Goal: Task Accomplishment & Management: Manage account settings

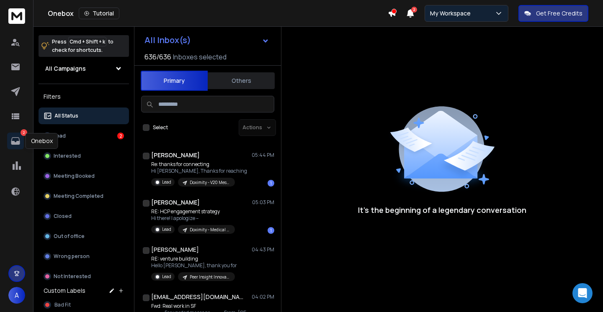
click at [460, 15] on p "My Workspace" at bounding box center [452, 13] width 44 height 8
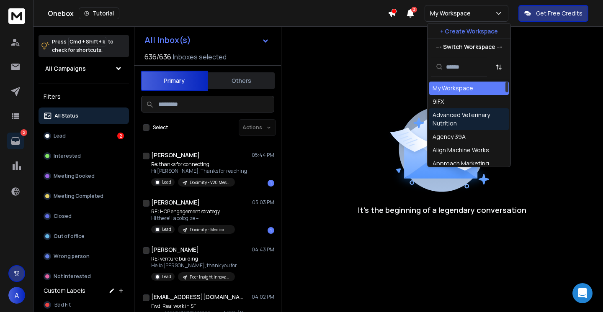
click at [454, 124] on div "Advanced Veterinary Nutrition" at bounding box center [468, 119] width 73 height 17
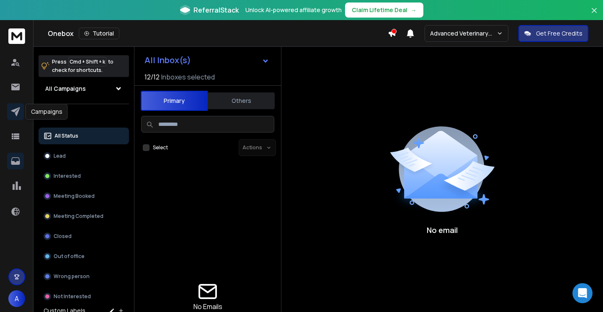
click at [13, 110] on icon at bounding box center [15, 112] width 9 height 9
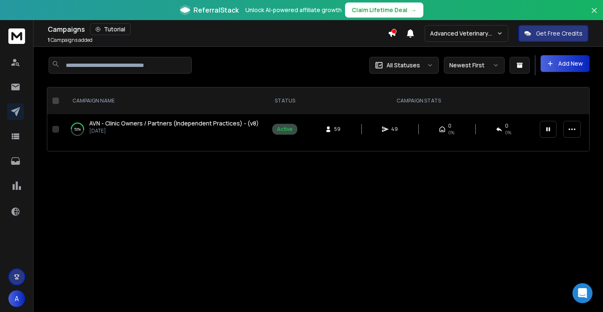
click at [147, 121] on span "AVN - Clinic Owners / Partners (Independent Practices) - (v8)" at bounding box center [173, 123] width 169 height 8
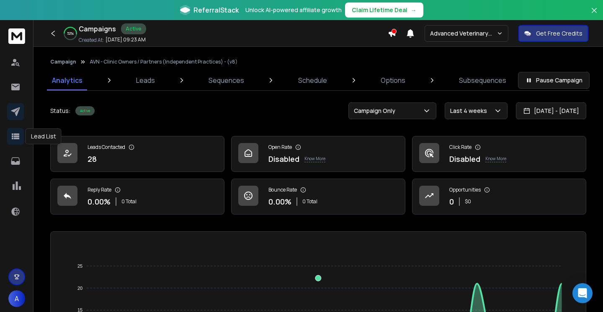
click at [15, 139] on icon at bounding box center [15, 136] width 10 height 10
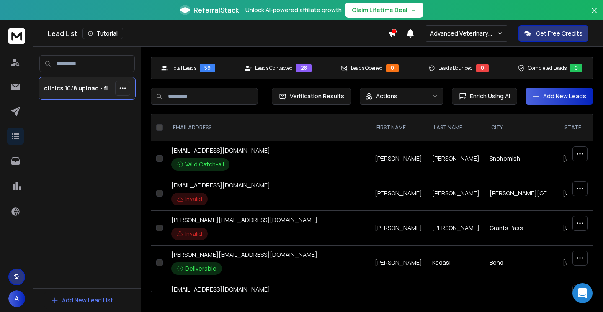
click at [77, 300] on button "Add New Lead List" at bounding box center [81, 300] width 75 height 17
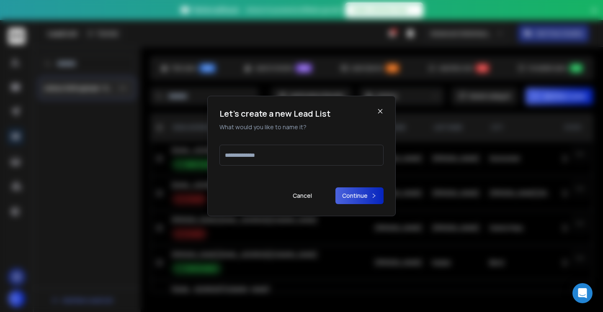
click at [240, 157] on input at bounding box center [301, 155] width 164 height 21
type input "**********"
click at [358, 196] on button "Continue" at bounding box center [359, 195] width 48 height 17
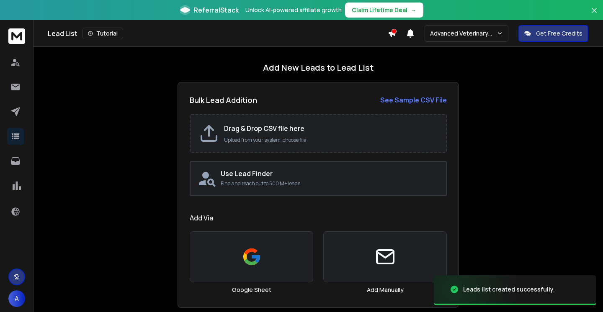
click at [265, 134] on div "Drag & Drop CSV file here Upload from your system, choose file" at bounding box center [330, 133] width 213 height 20
type input "**********"
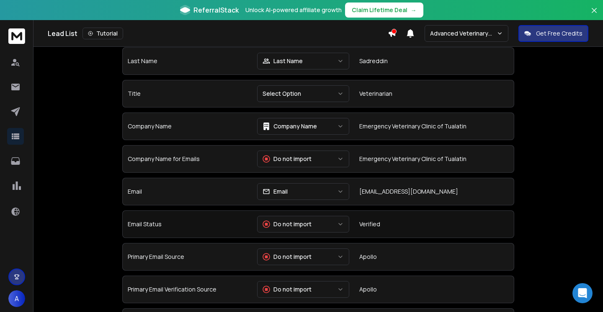
scroll to position [242, 0]
click at [298, 91] on button "Select Option" at bounding box center [303, 94] width 92 height 17
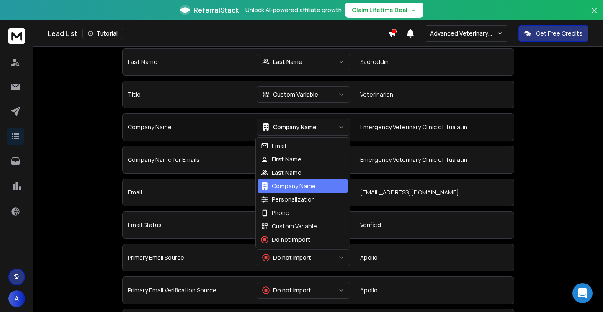
click at [289, 128] on div "Company Name" at bounding box center [289, 127] width 54 height 8
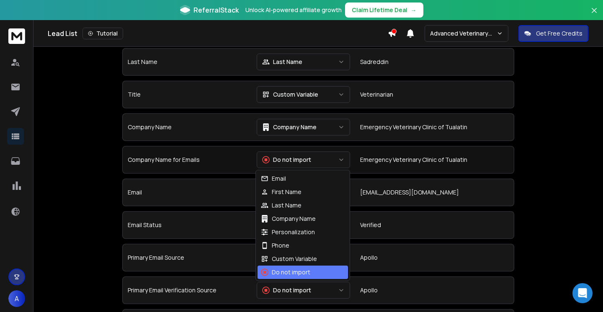
click at [328, 161] on button "Do not import" at bounding box center [303, 159] width 93 height 17
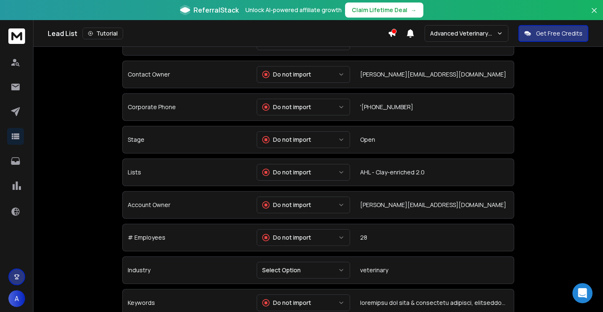
scroll to position [656, 0]
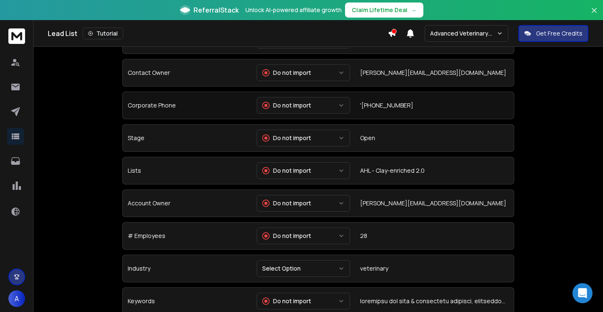
click at [287, 106] on div "Do not import" at bounding box center [286, 105] width 49 height 8
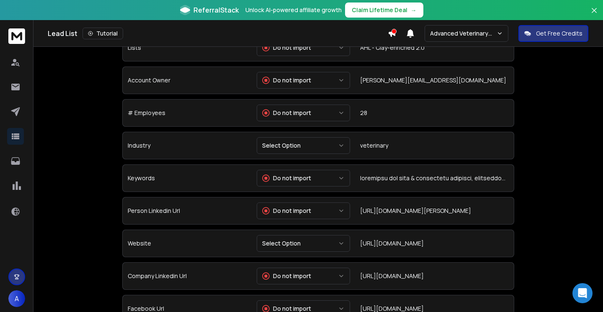
scroll to position [779, 0]
click at [283, 111] on div "Do not import" at bounding box center [286, 113] width 49 height 8
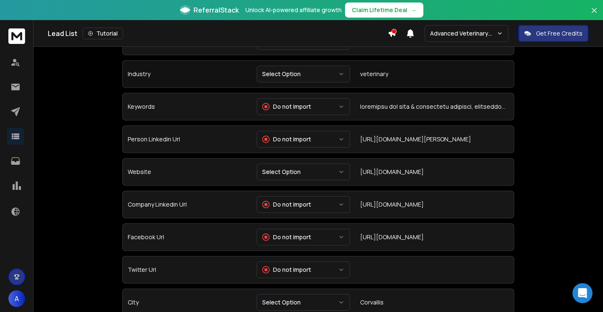
scroll to position [851, 0]
click at [298, 72] on button "Select Option" at bounding box center [303, 73] width 93 height 17
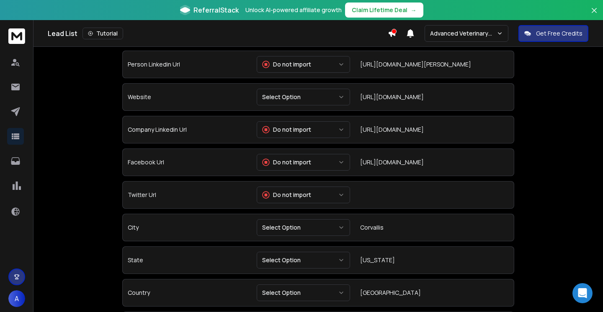
scroll to position [928, 0]
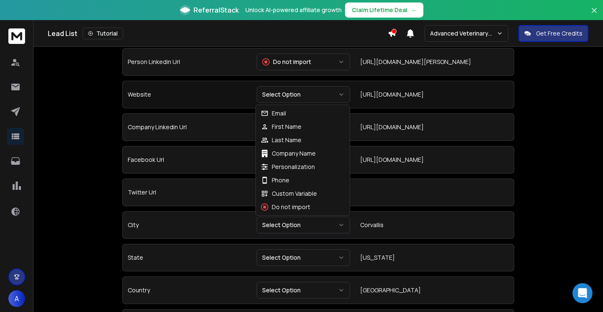
click at [293, 93] on button "Select Option" at bounding box center [303, 94] width 93 height 17
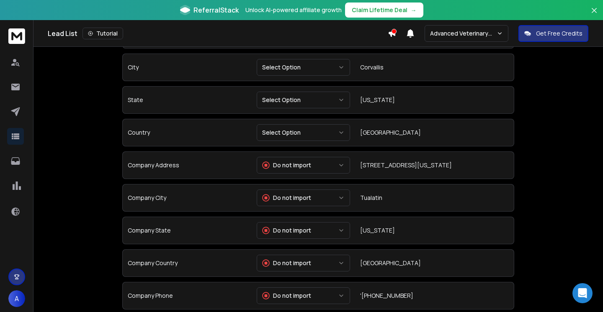
scroll to position [1076, 0]
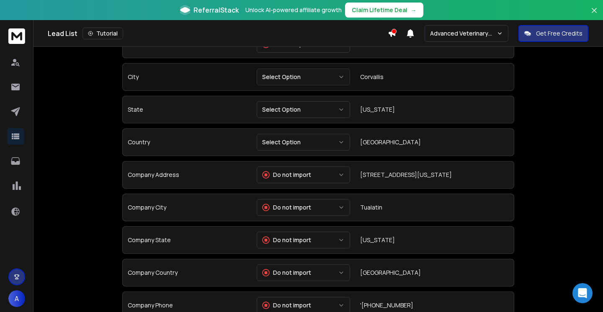
click at [286, 77] on button "Select Option" at bounding box center [303, 77] width 93 height 17
click at [286, 104] on button "Select Option" at bounding box center [303, 109] width 93 height 17
click at [287, 146] on button "Select Option" at bounding box center [303, 142] width 93 height 17
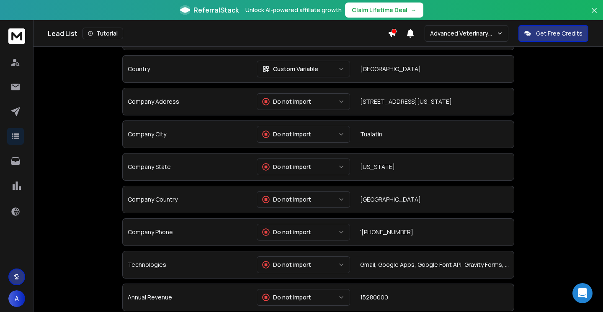
scroll to position [1150, 0]
click at [289, 101] on div "Do not import" at bounding box center [286, 101] width 49 height 8
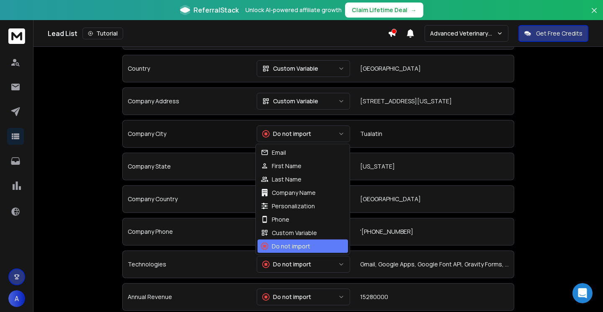
click at [292, 132] on div "Do not import" at bounding box center [286, 134] width 49 height 8
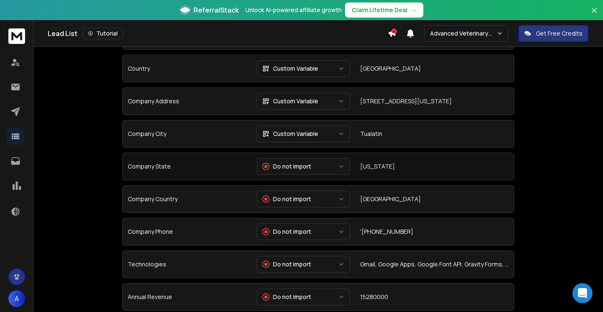
click at [294, 167] on div "Do not import" at bounding box center [286, 166] width 49 height 8
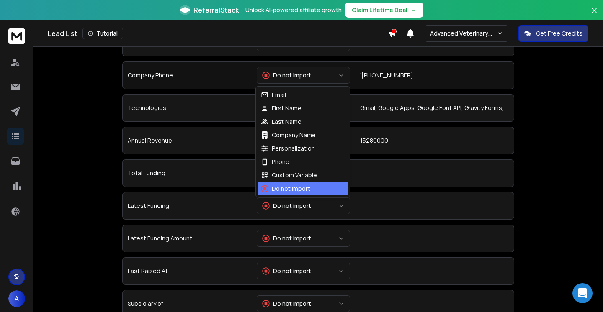
scroll to position [1305, 0]
click at [296, 71] on button "Do not import" at bounding box center [303, 76] width 93 height 17
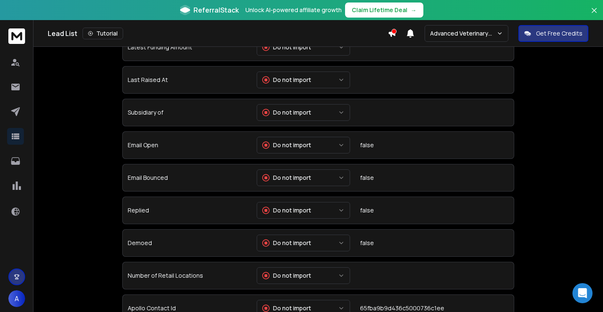
scroll to position [1820, 0]
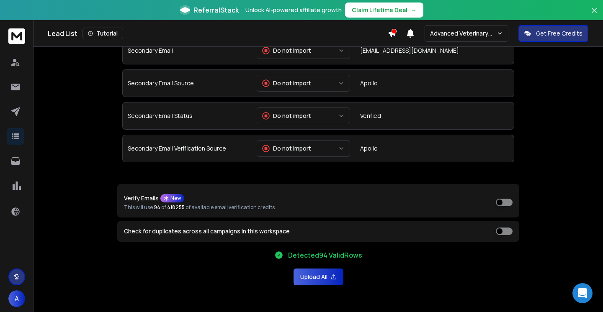
click at [506, 201] on button "Verify Emails New This will use 94 of 418255 of available email verification cr…" at bounding box center [503, 203] width 17 height 8
click at [503, 230] on button "Check for duplicates across all campaigns in this workspace" at bounding box center [503, 232] width 17 height 8
click at [317, 276] on button "Upload All" at bounding box center [318, 277] width 50 height 17
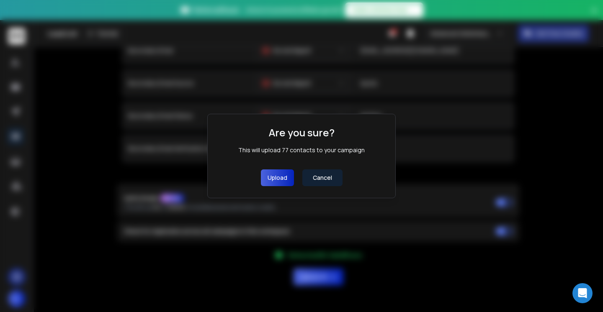
click at [272, 178] on button "Upload" at bounding box center [277, 177] width 33 height 17
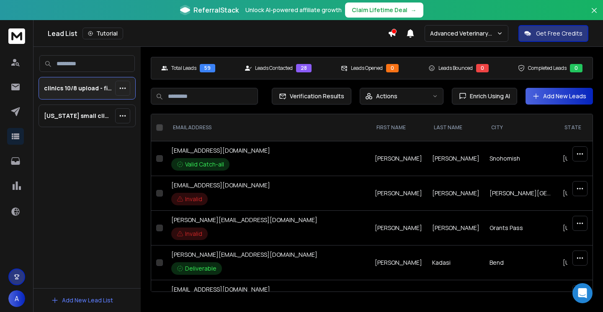
click at [91, 117] on p "[US_STATE] small clinics owners/vets" at bounding box center [78, 116] width 68 height 8
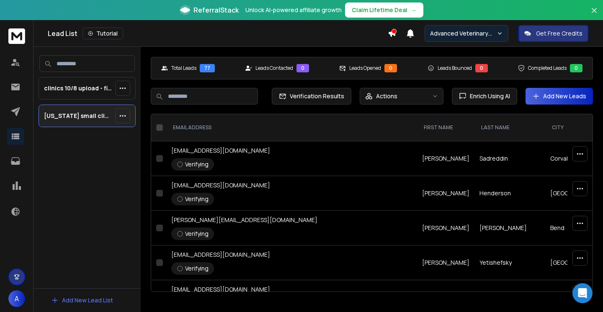
click at [462, 26] on button "Advanced Veterinary Nutrition" at bounding box center [466, 33] width 84 height 17
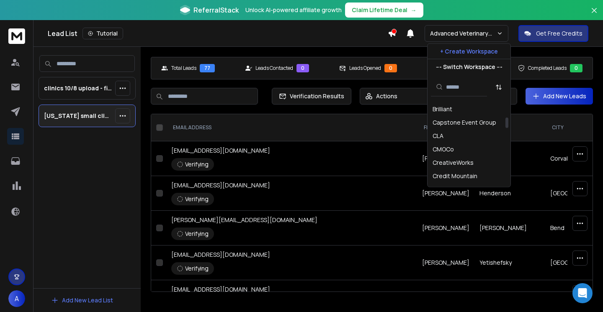
scroll to position [117, 0]
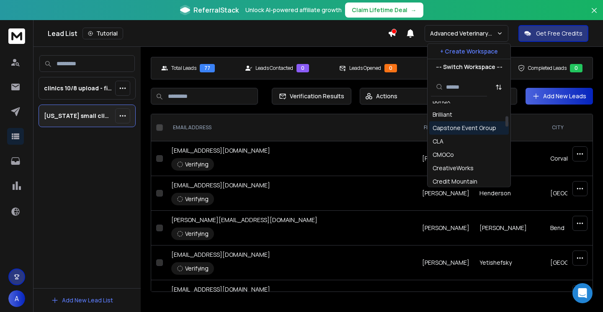
click at [471, 124] on div "Capstone Event Group" at bounding box center [464, 128] width 64 height 8
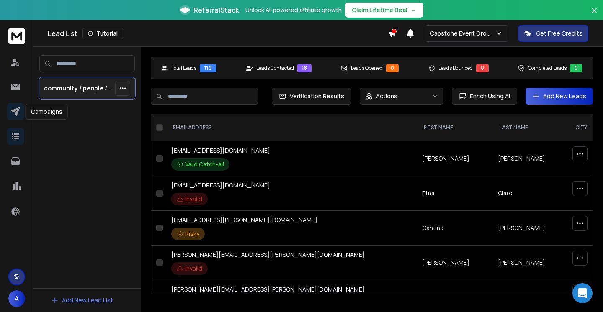
click at [18, 115] on icon at bounding box center [15, 112] width 10 height 10
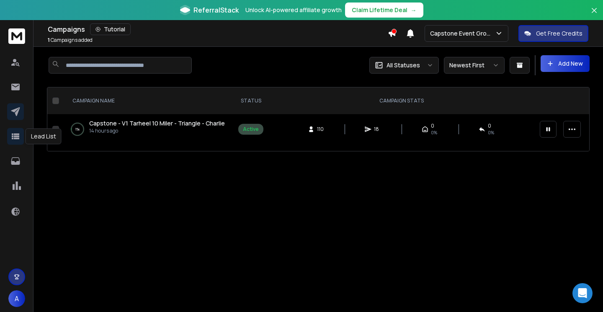
click at [15, 137] on icon at bounding box center [16, 136] width 8 height 6
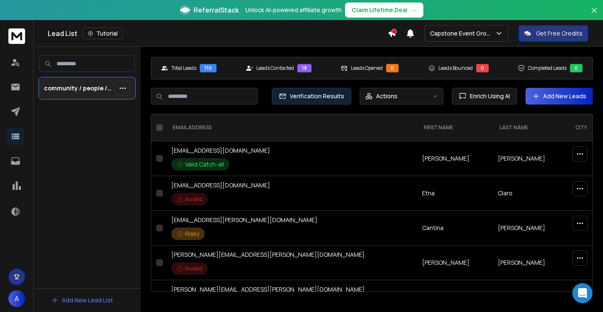
click at [332, 94] on span "Verification Results" at bounding box center [315, 96] width 58 height 8
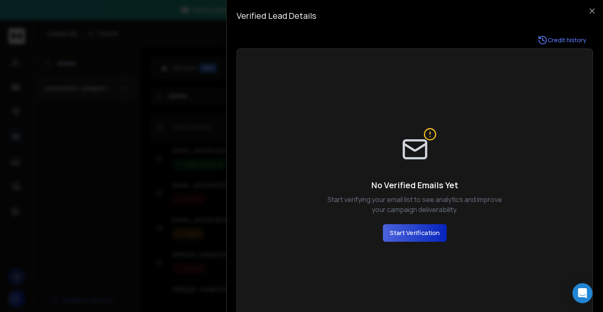
click at [406, 236] on button "Start Verification" at bounding box center [414, 233] width 64 height 18
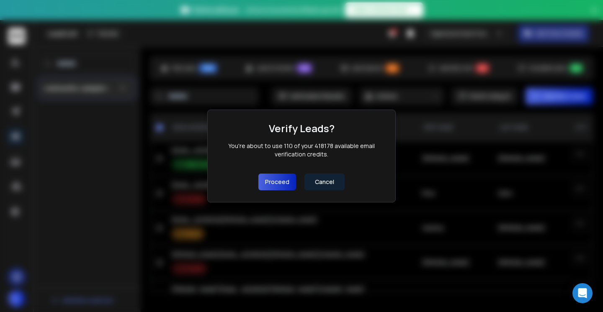
click at [280, 185] on button "Proceed" at bounding box center [277, 182] width 38 height 17
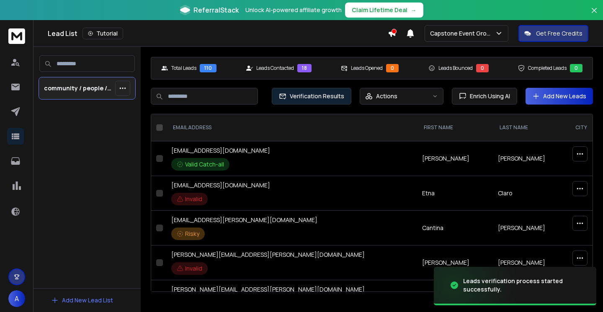
click at [307, 93] on span "Verification Results" at bounding box center [315, 96] width 58 height 8
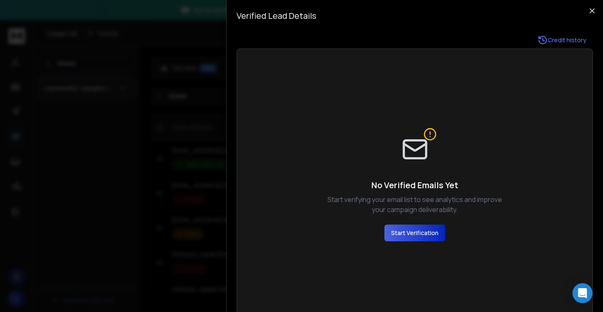
click at [590, 11] on icon "button" at bounding box center [592, 11] width 4 height 4
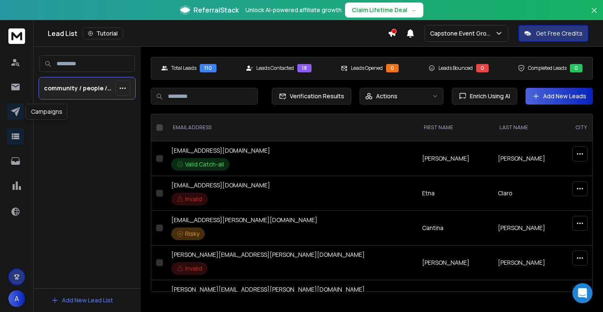
click at [19, 110] on icon at bounding box center [15, 112] width 10 height 10
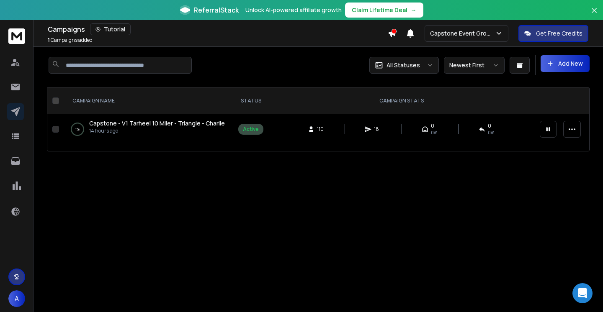
click at [200, 123] on span "Capstone - V1 Tarheel 10 Miler - Triangle - Charlie" at bounding box center [157, 123] width 136 height 8
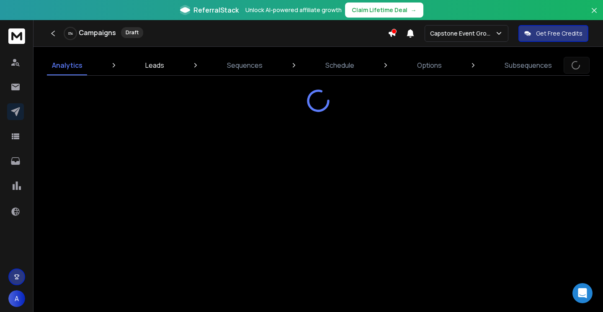
click at [147, 72] on link "Leads" at bounding box center [154, 65] width 29 height 20
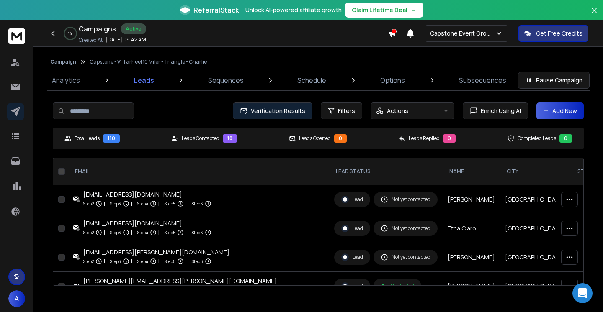
click at [272, 109] on span "Verification Results" at bounding box center [276, 111] width 58 height 8
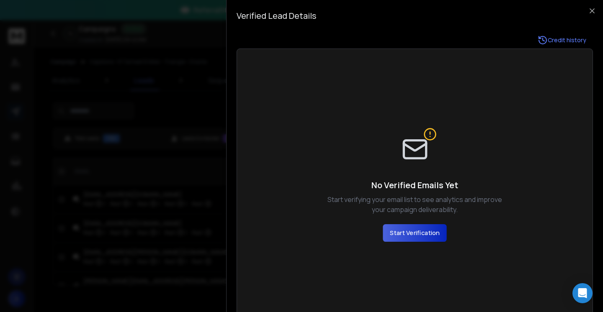
click at [413, 231] on button "Start Verification" at bounding box center [414, 233] width 64 height 18
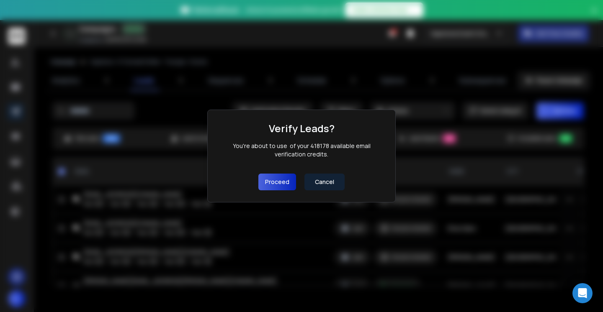
click at [275, 187] on button "Proceed" at bounding box center [277, 182] width 38 height 17
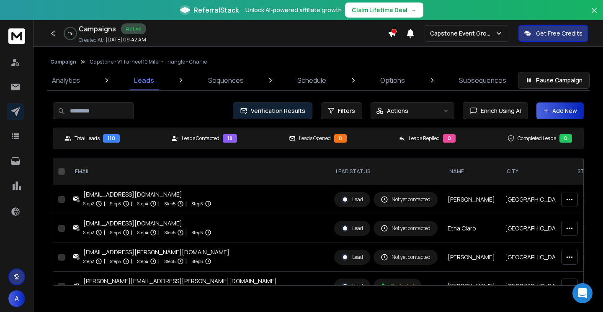
click at [284, 115] on button "Verification Results" at bounding box center [273, 111] width 80 height 17
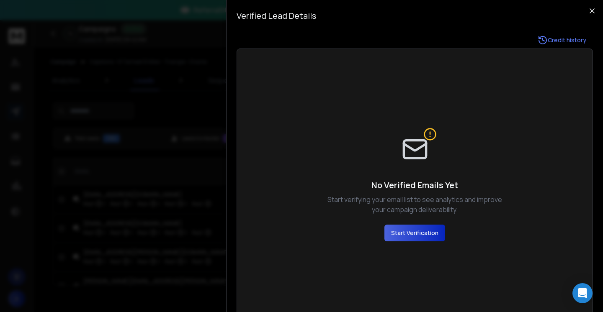
click at [588, 15] on icon "button" at bounding box center [592, 11] width 8 height 8
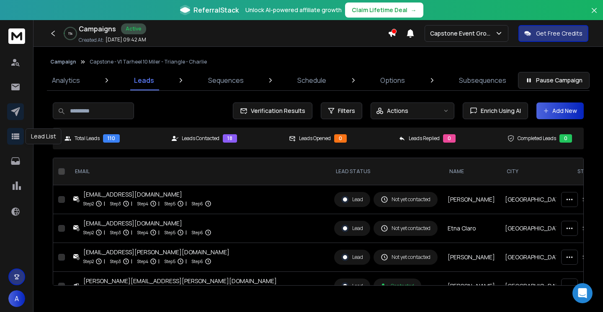
click at [16, 136] on icon at bounding box center [16, 136] width 8 height 6
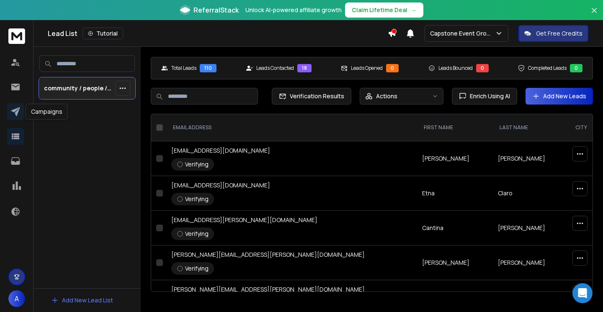
click at [13, 108] on icon at bounding box center [15, 112] width 10 height 10
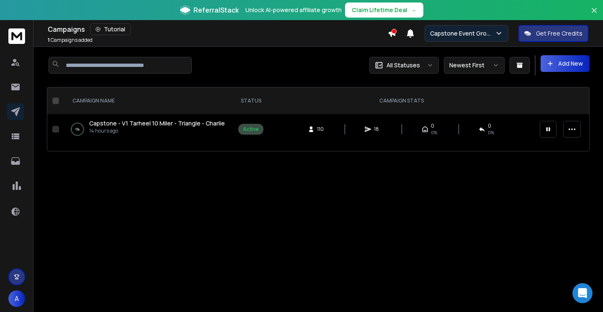
click at [460, 33] on p "Capstone Event Group" at bounding box center [462, 33] width 65 height 8
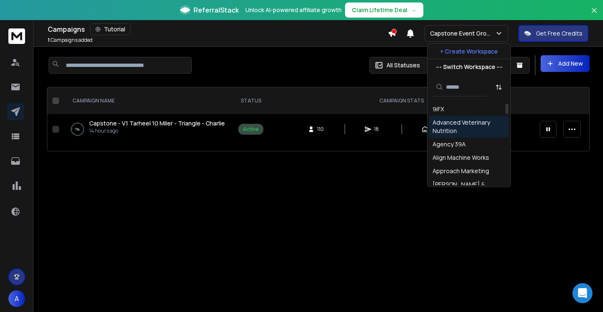
scroll to position [14, 0]
click at [456, 123] on div "Advanced Veterinary Nutrition" at bounding box center [468, 125] width 73 height 17
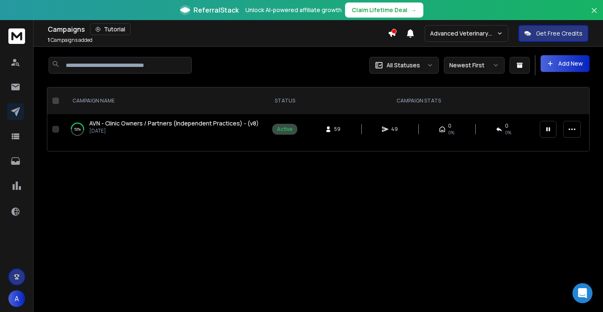
click at [215, 123] on span "AVN - Clinic Owners / Partners (Independent Practices) - (v8)" at bounding box center [173, 123] width 169 height 8
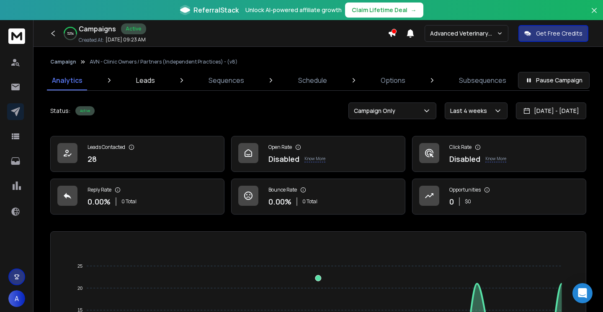
click at [146, 81] on p "Leads" at bounding box center [145, 80] width 19 height 10
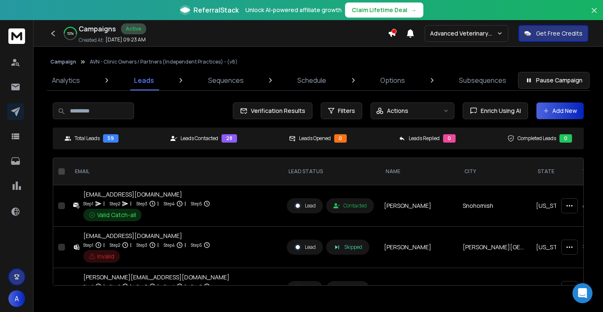
click at [563, 111] on button "Add New" at bounding box center [559, 111] width 47 height 17
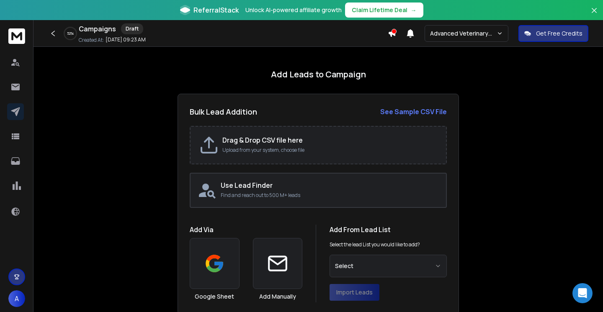
scroll to position [3, 0]
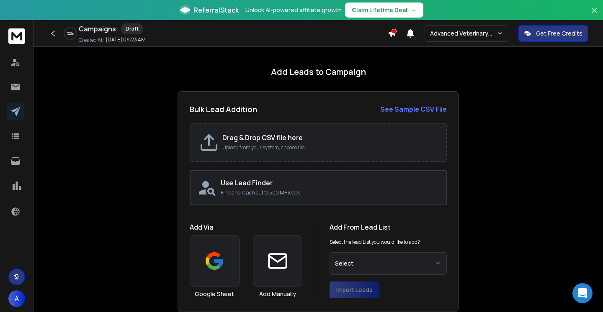
click at [358, 259] on button "Select" at bounding box center [387, 263] width 117 height 23
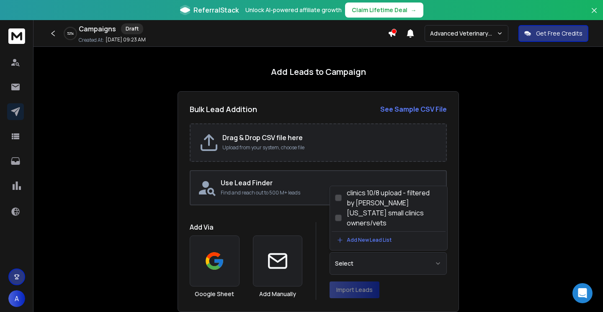
click at [365, 219] on div "[US_STATE] small clinics owners/vets" at bounding box center [391, 218] width 90 height 20
click at [534, 237] on div "Add Leads to Campaign Bulk Lead Addition See Sample CSV File Drag & Drop CSV fi…" at bounding box center [301, 165] width 603 height 295
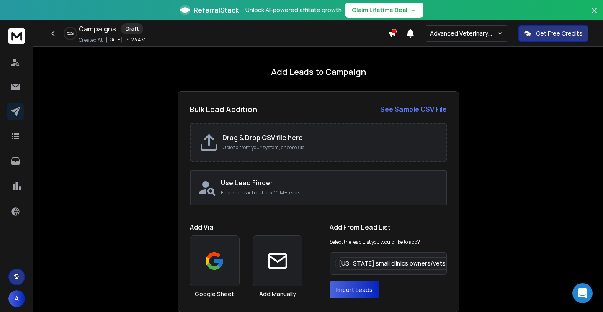
click at [348, 287] on button "Import Leads" at bounding box center [354, 290] width 50 height 17
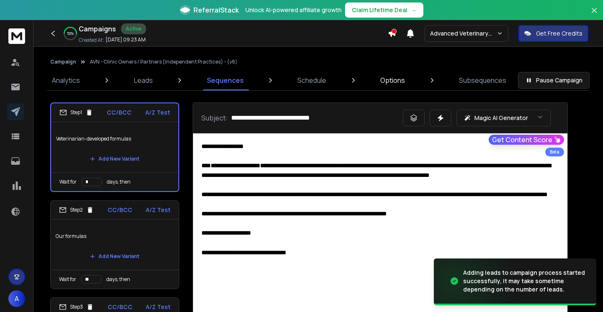
click at [388, 84] on p "Options" at bounding box center [392, 80] width 25 height 10
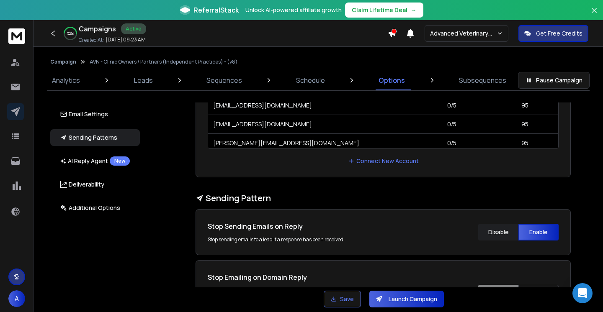
scroll to position [312, 0]
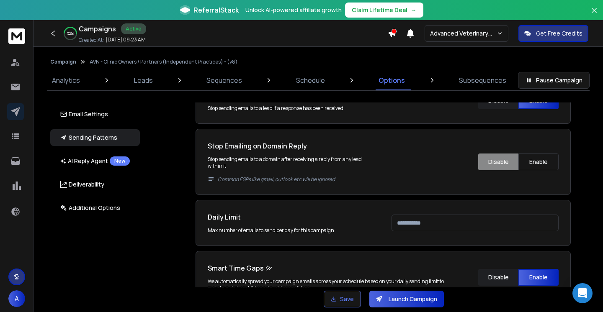
click at [385, 295] on button "Launch Campaign" at bounding box center [406, 299] width 74 height 17
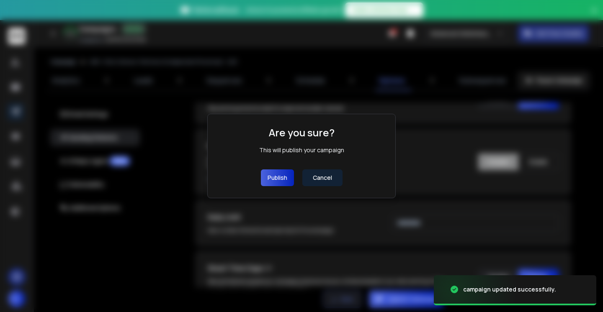
click at [273, 177] on button "Publish" at bounding box center [277, 177] width 33 height 17
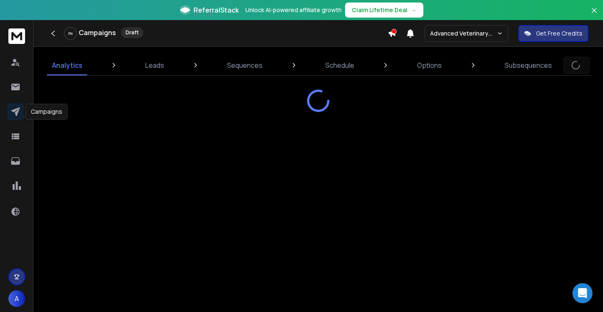
click at [15, 110] on icon at bounding box center [15, 112] width 9 height 9
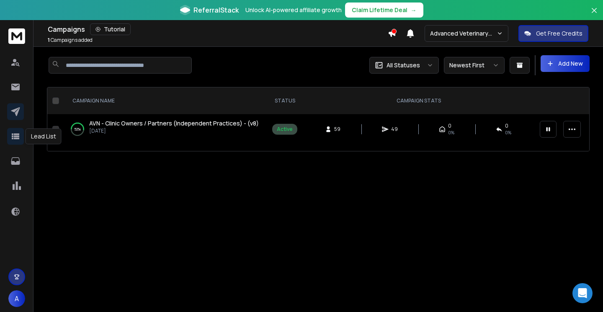
click at [17, 134] on icon at bounding box center [16, 136] width 8 height 6
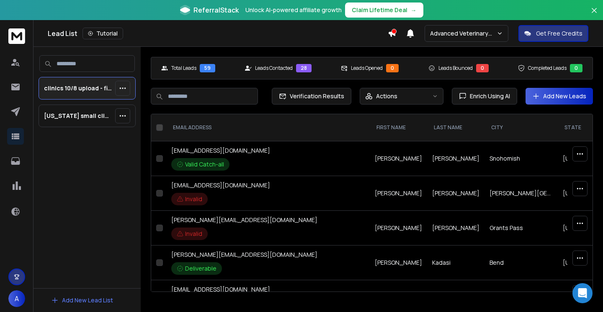
click at [90, 118] on p "[US_STATE] small clinics owners/vets" at bounding box center [78, 116] width 68 height 8
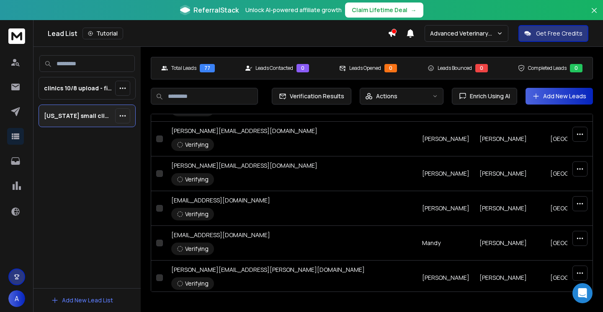
scroll to position [624, 0]
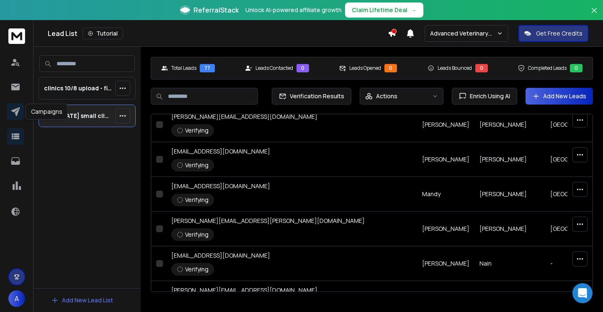
click at [15, 109] on icon at bounding box center [15, 112] width 9 height 9
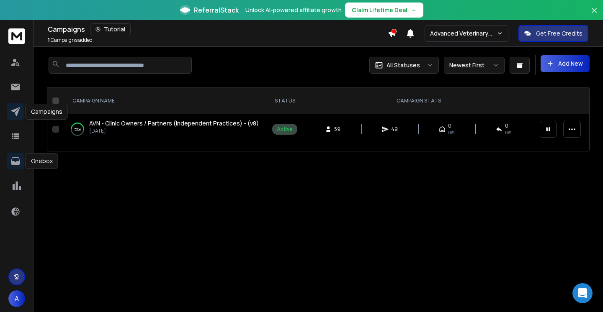
click at [12, 160] on icon at bounding box center [15, 161] width 10 height 10
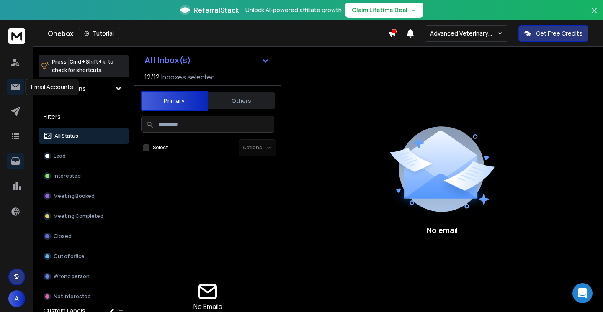
click at [18, 86] on icon at bounding box center [15, 87] width 8 height 7
